Goal: Information Seeking & Learning: Check status

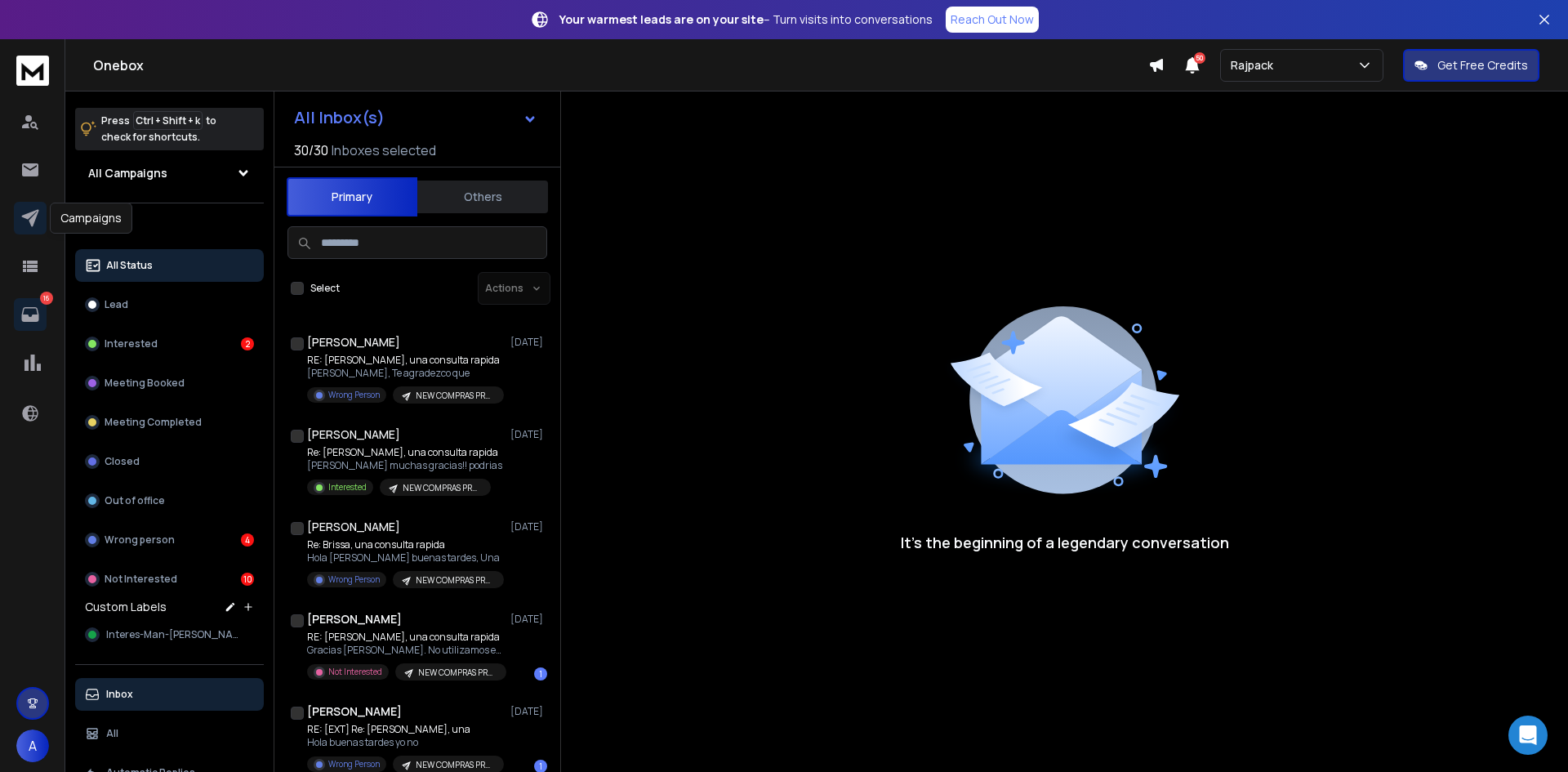
click at [38, 215] on icon at bounding box center [30, 218] width 20 height 20
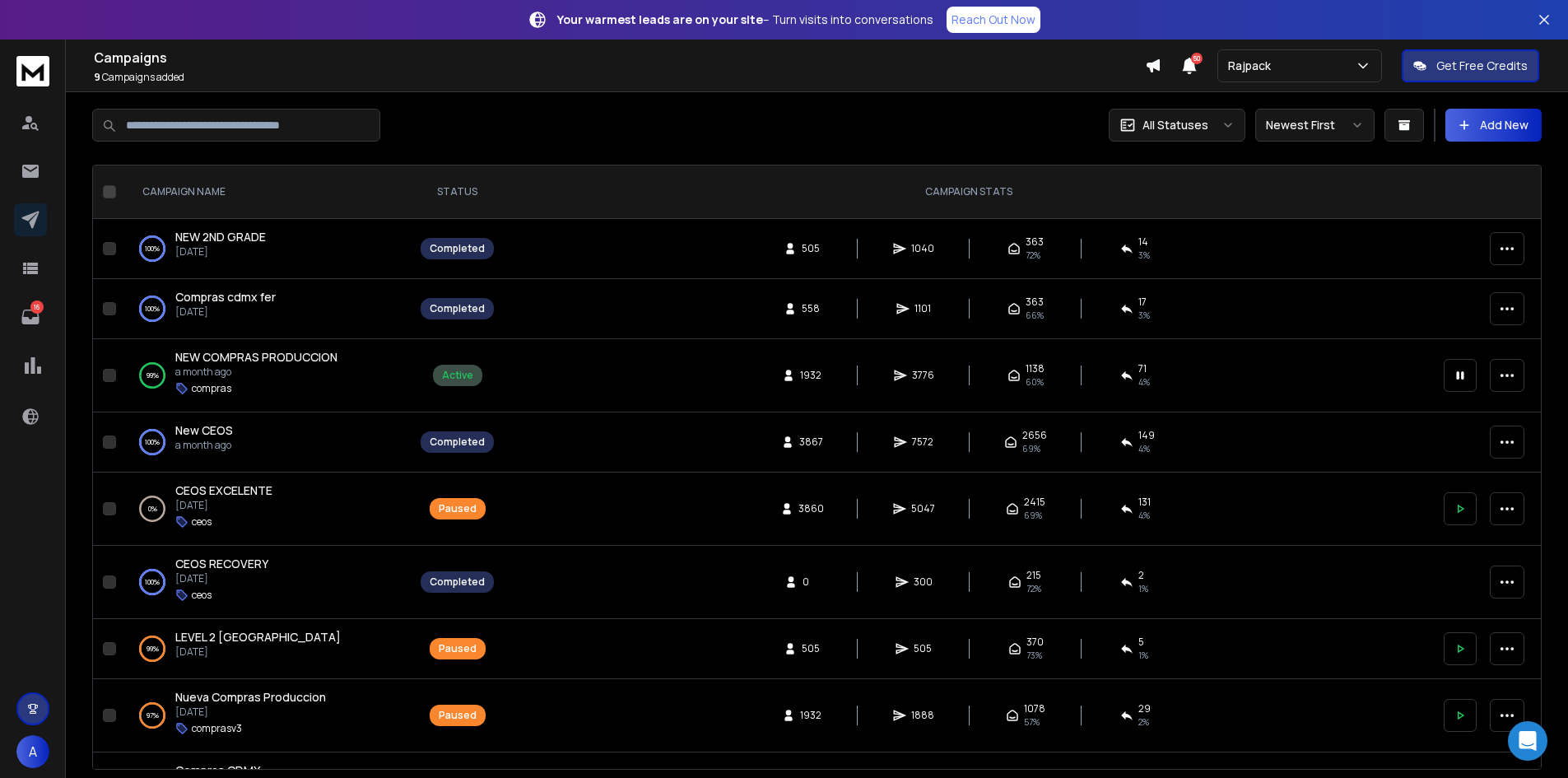
click at [218, 432] on span "New CEOS" at bounding box center [204, 430] width 58 height 16
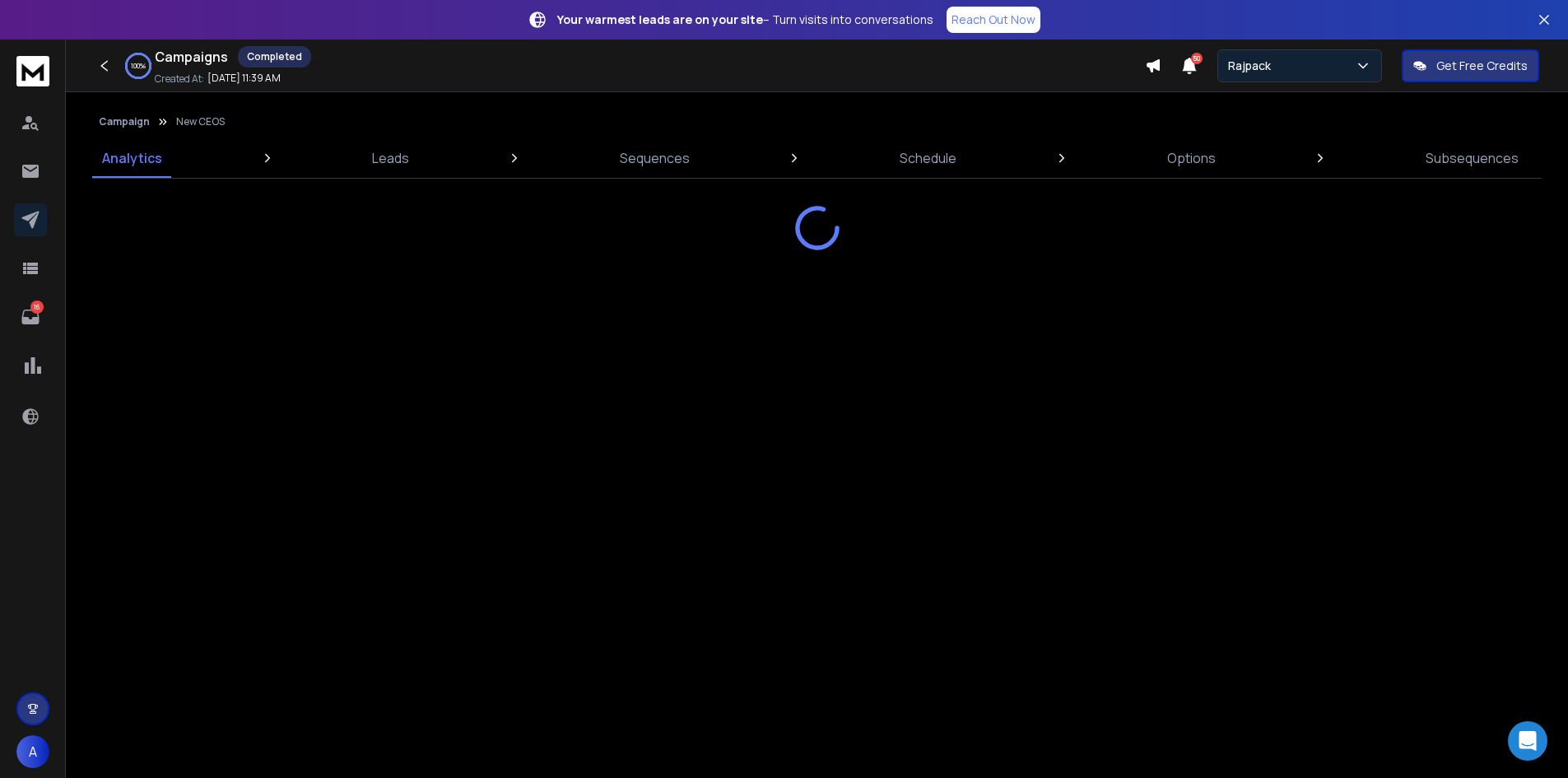
click at [1287, 65] on div "Rajpack" at bounding box center [1299, 66] width 143 height 17
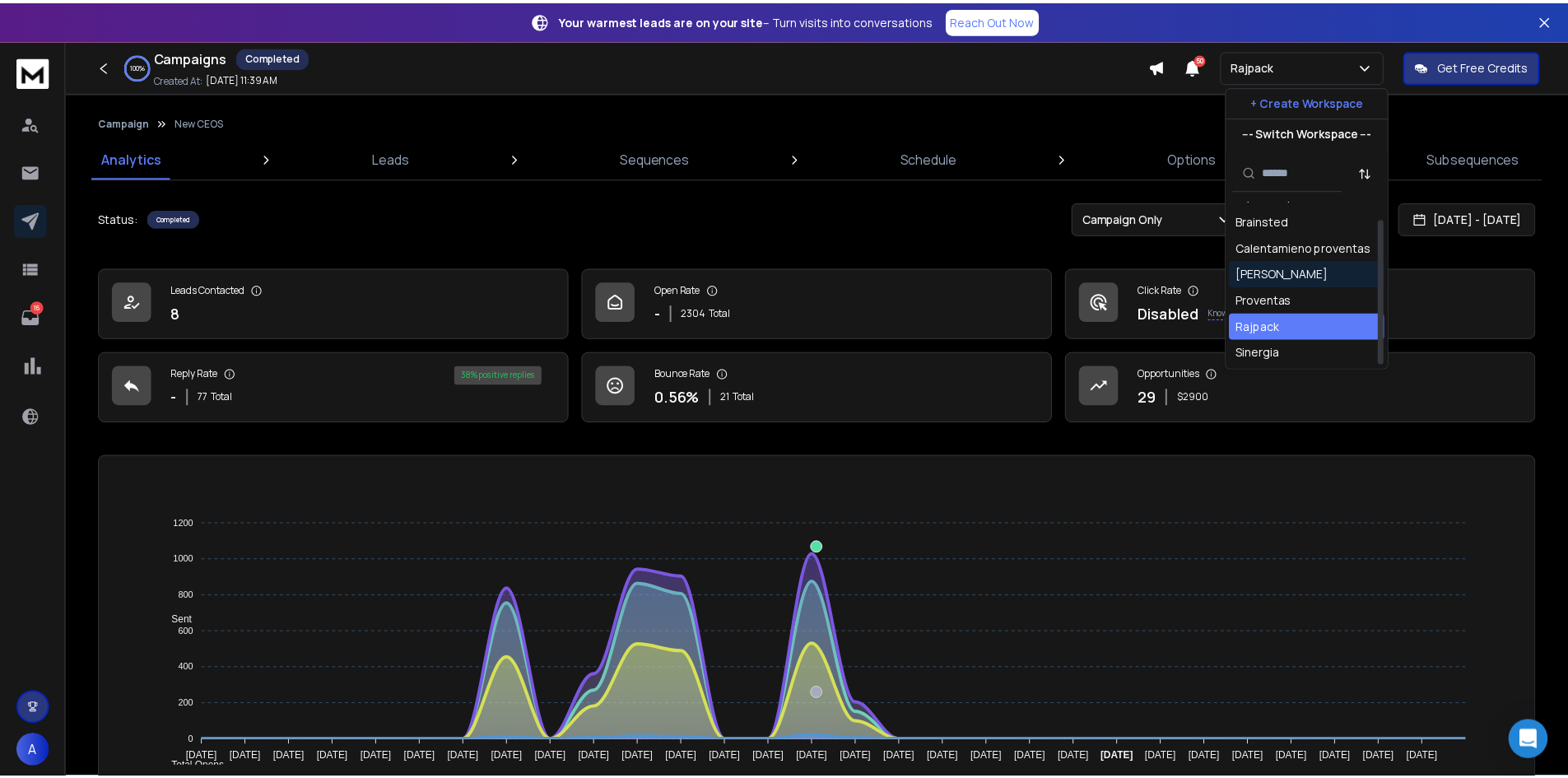
scroll to position [20, 0]
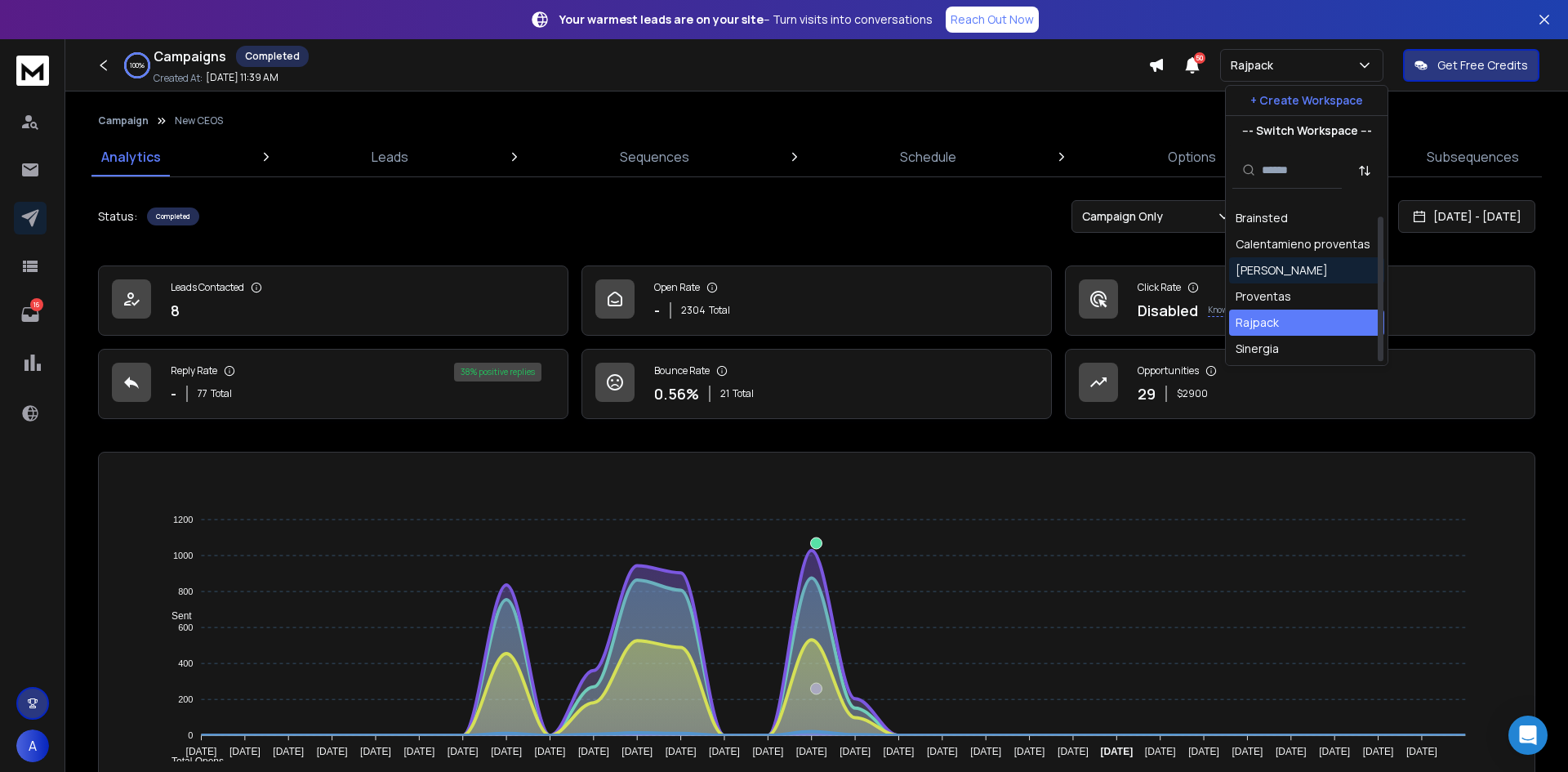
drag, startPoint x: 1379, startPoint y: 299, endPoint x: 1379, endPoint y: 322, distance: 23.0
click at [1379, 322] on div at bounding box center [1380, 288] width 6 height 145
click at [1303, 355] on div "Sinergia" at bounding box center [1306, 348] width 155 height 26
